Goal: Navigation & Orientation: Find specific page/section

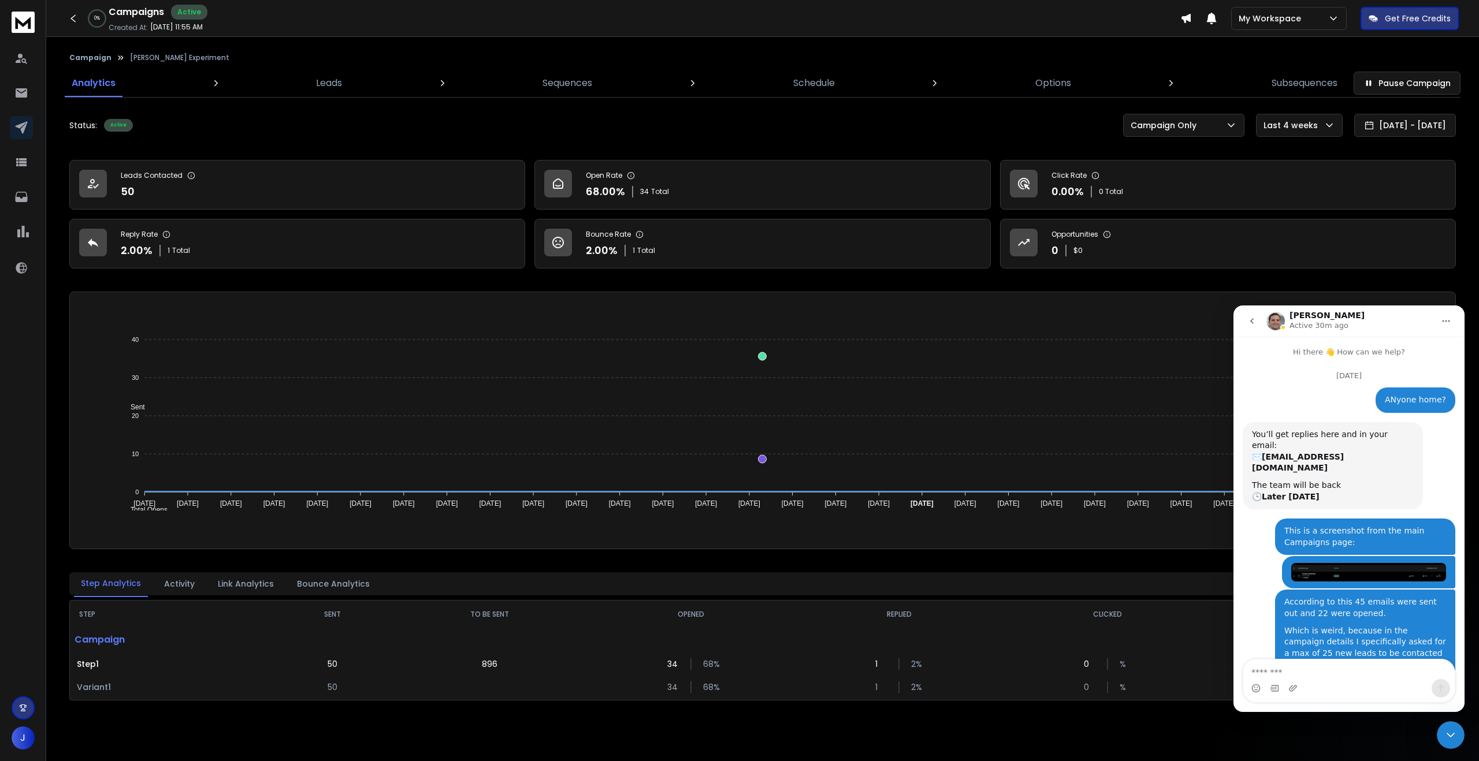
scroll to position [1100, 0]
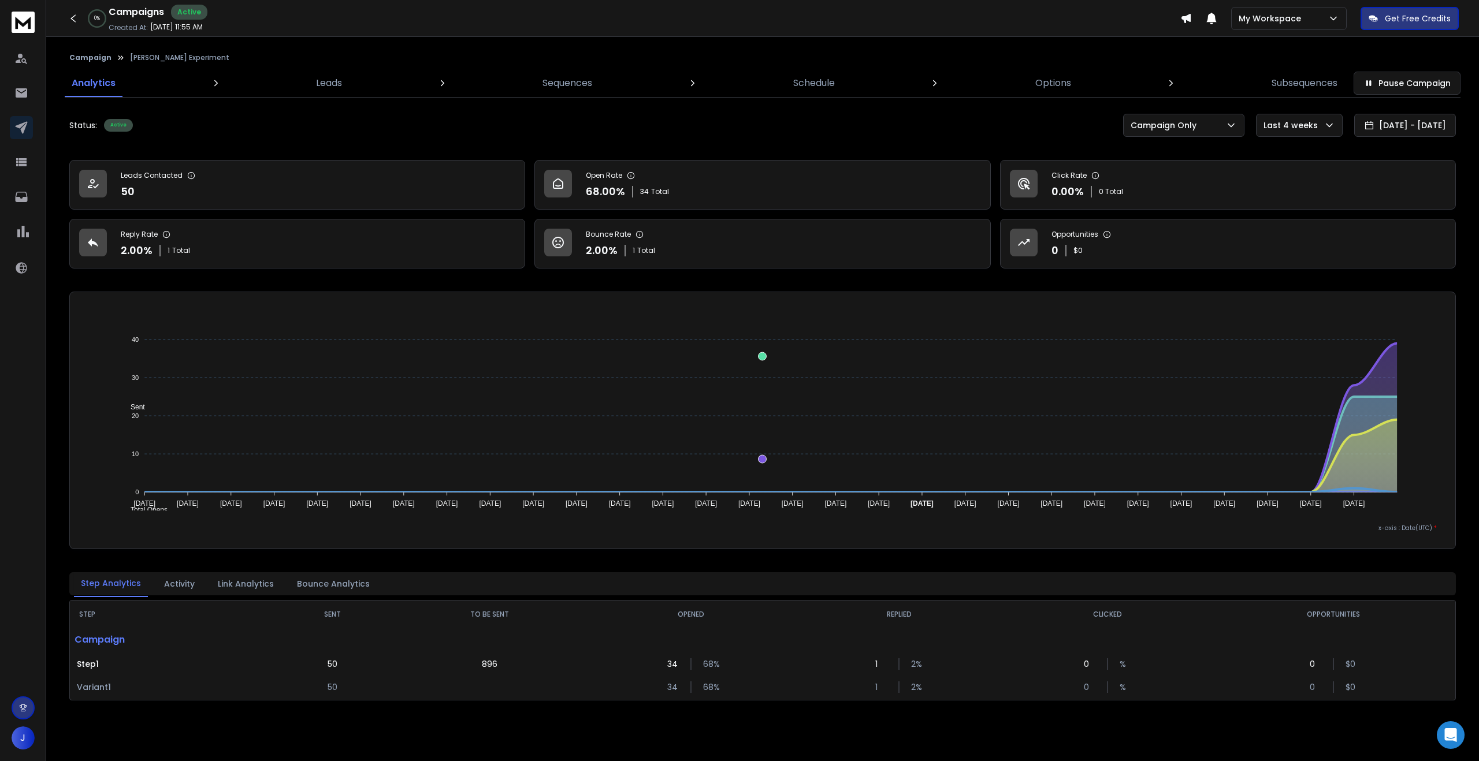
click at [1448, 31] on div "0 % Campaigns Active Created At: [DATE] 11:55 AM My Workspace Get Free Credits" at bounding box center [739, 18] width 1479 height 37
click at [25, 195] on icon at bounding box center [21, 197] width 14 height 14
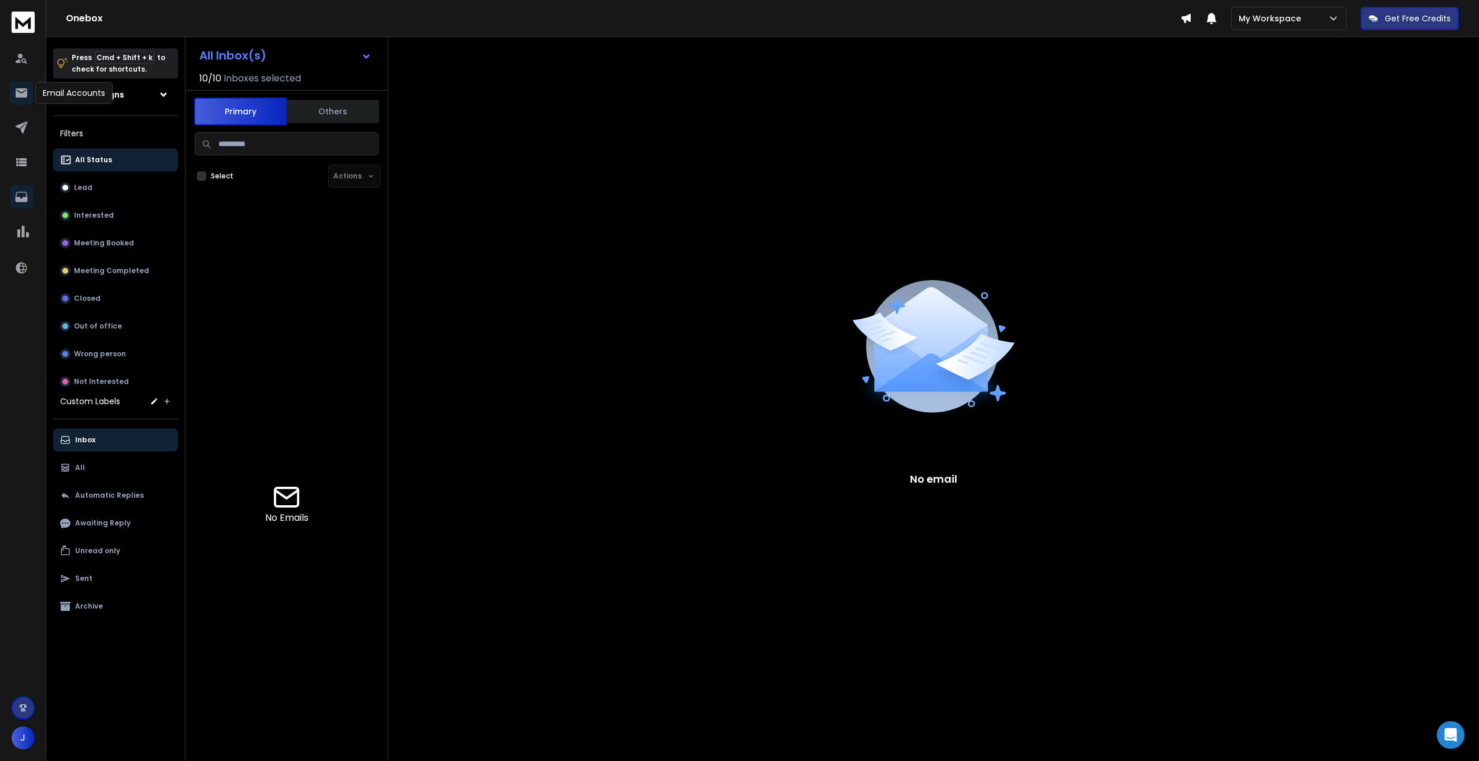
click at [21, 95] on icon at bounding box center [22, 92] width 12 height 9
